Goal: Task Accomplishment & Management: Use online tool/utility

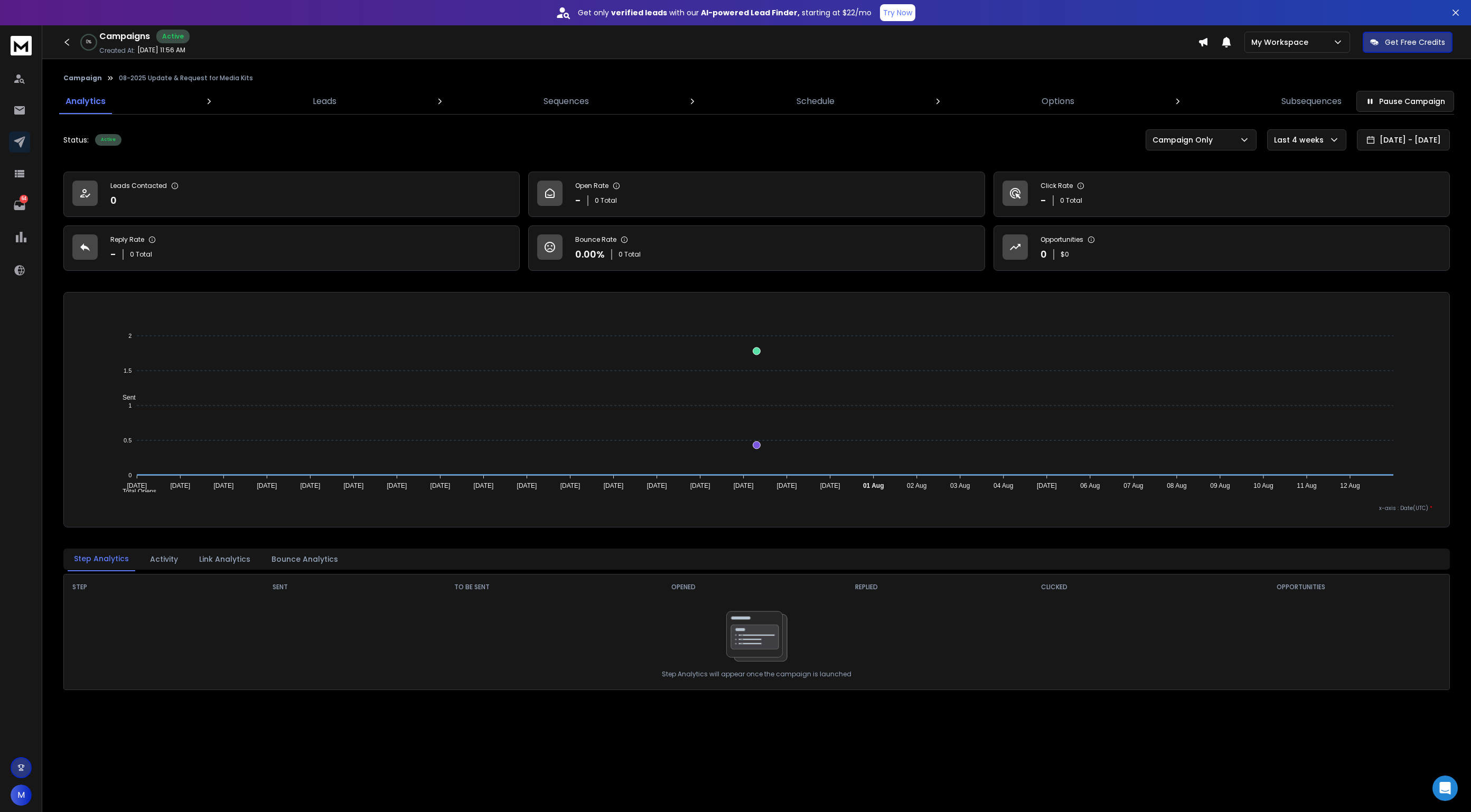
drag, startPoint x: 102, startPoint y: 103, endPoint x: 110, endPoint y: 107, distance: 8.9
click at [102, 103] on p "Analytics" at bounding box center [85, 101] width 40 height 12
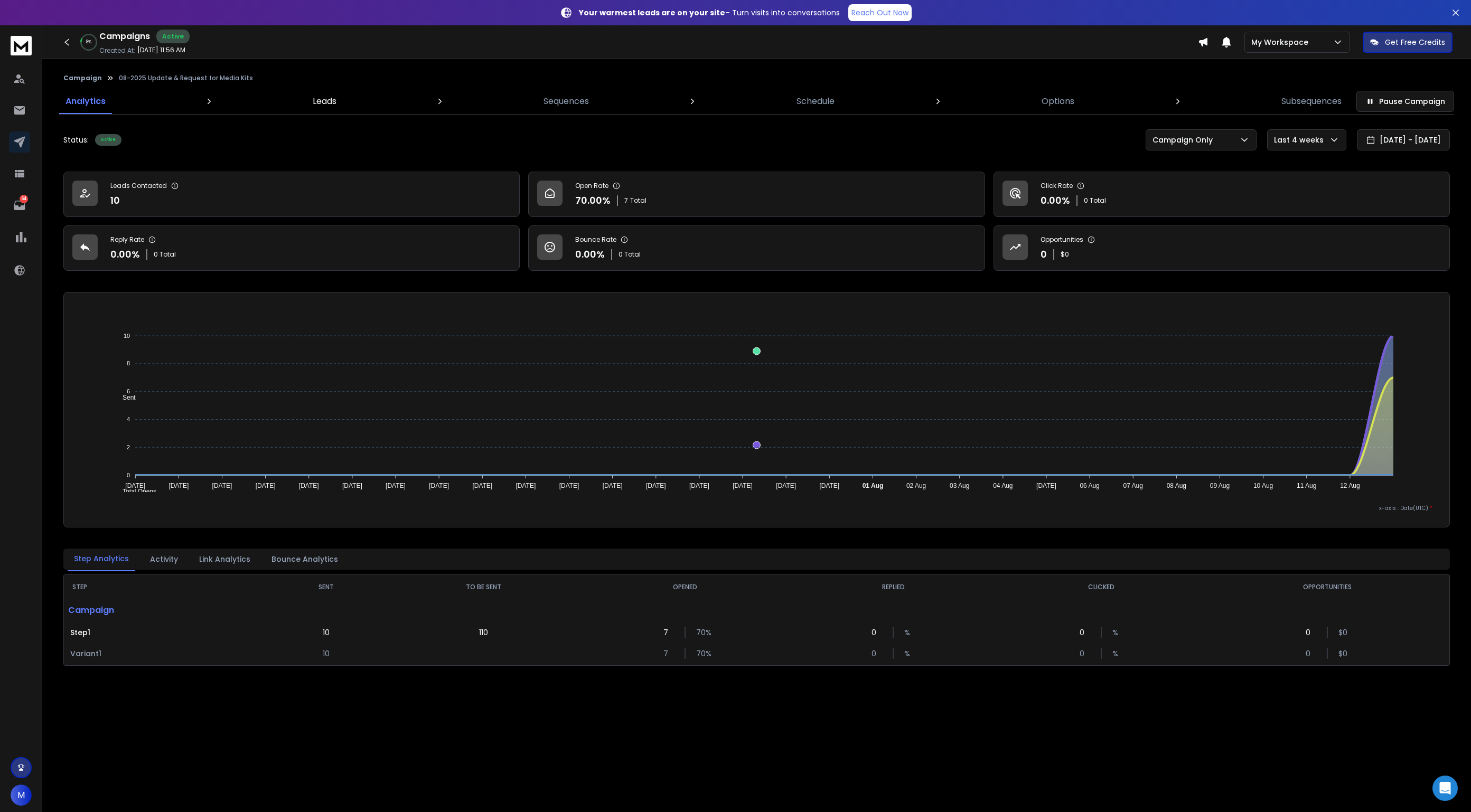
click at [310, 104] on link "Leads" at bounding box center [325, 101] width 36 height 25
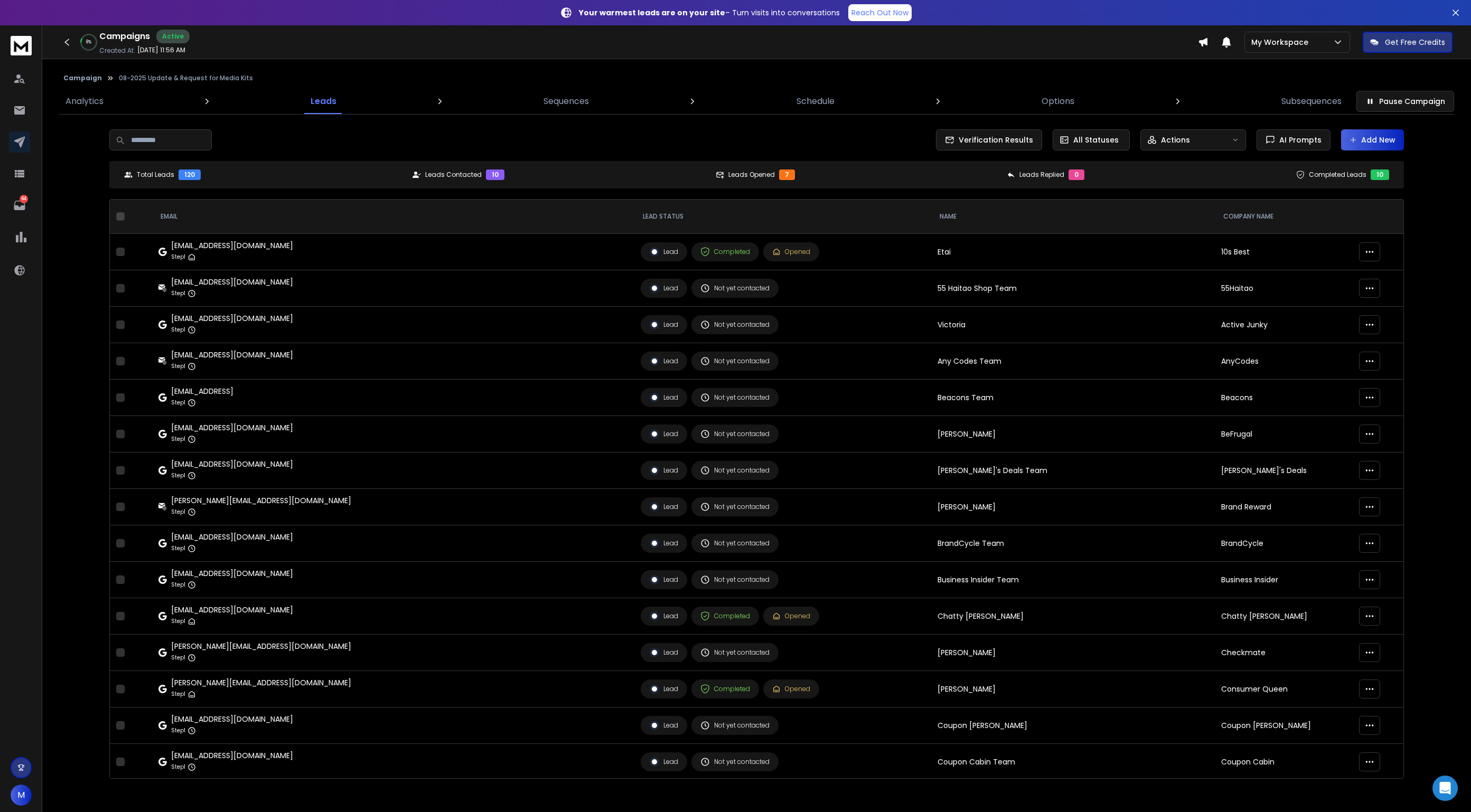
click at [156, 139] on input at bounding box center [160, 139] width 102 height 21
click at [179, 142] on input at bounding box center [160, 139] width 102 height 21
type input "*******"
